Goal: Check status: Check status

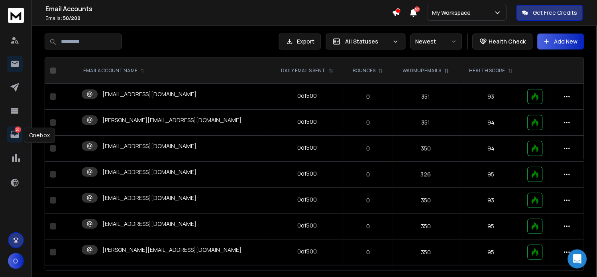
click at [17, 136] on icon at bounding box center [14, 134] width 8 height 7
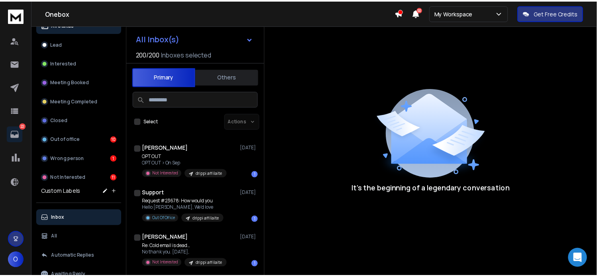
scroll to position [163, 0]
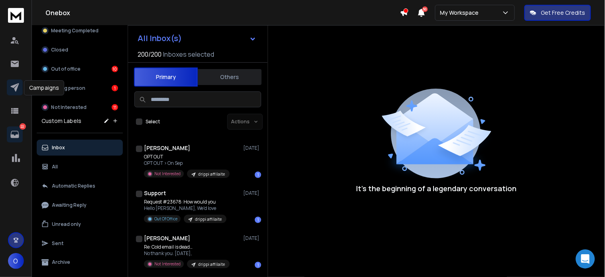
click at [12, 85] on icon at bounding box center [15, 88] width 10 height 10
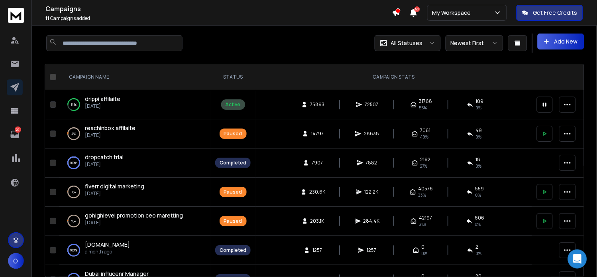
click at [120, 99] on span "drippi affilaite" at bounding box center [102, 99] width 35 height 8
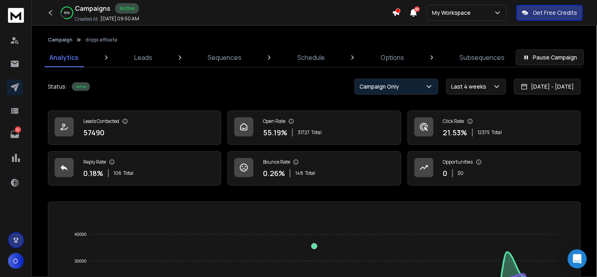
click at [394, 90] on div "Campaign Only" at bounding box center [396, 87] width 73 height 8
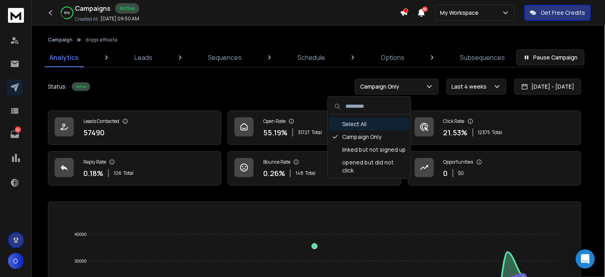
click at [345, 124] on div "Select All" at bounding box center [369, 124] width 80 height 13
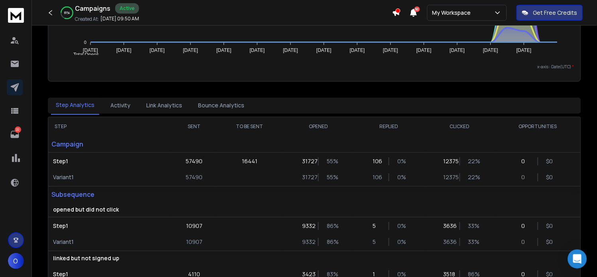
scroll to position [335, 0]
